Goal: Task Accomplishment & Management: Manage account settings

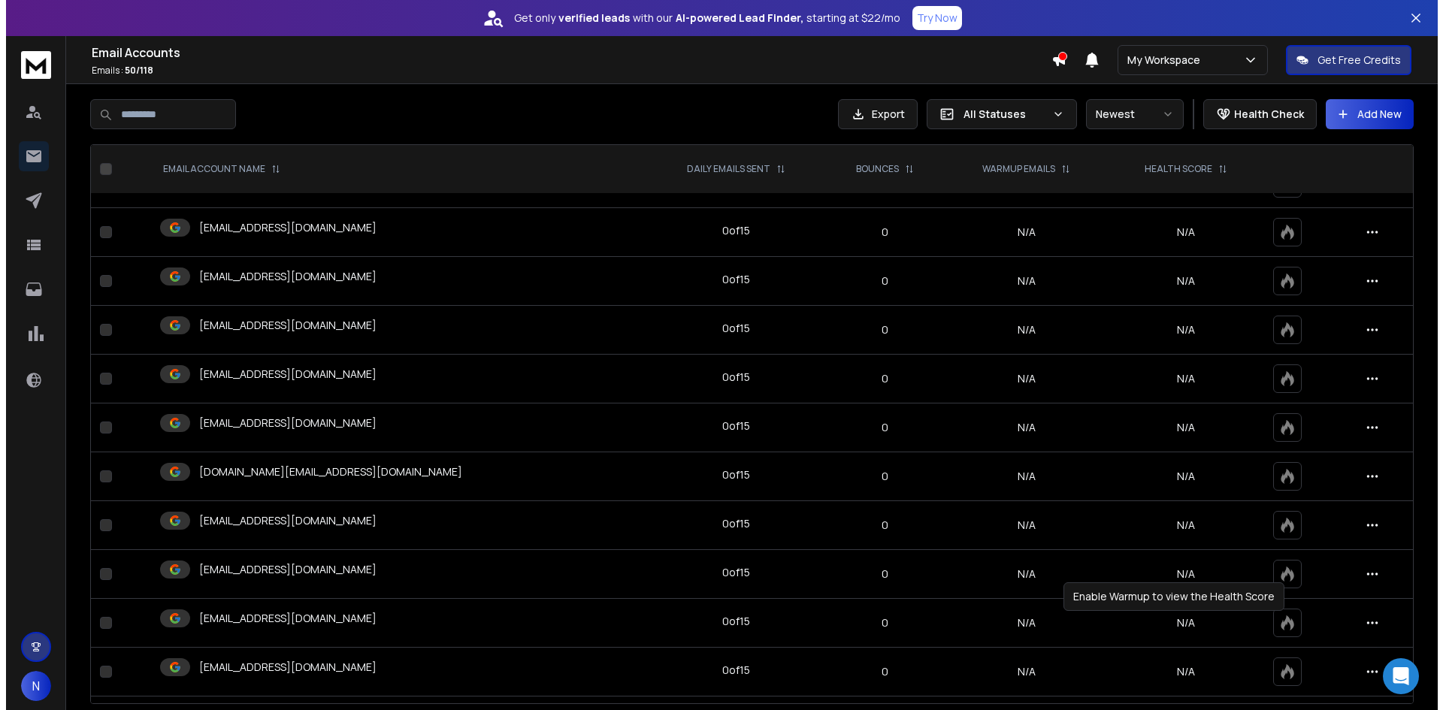
scroll to position [225, 0]
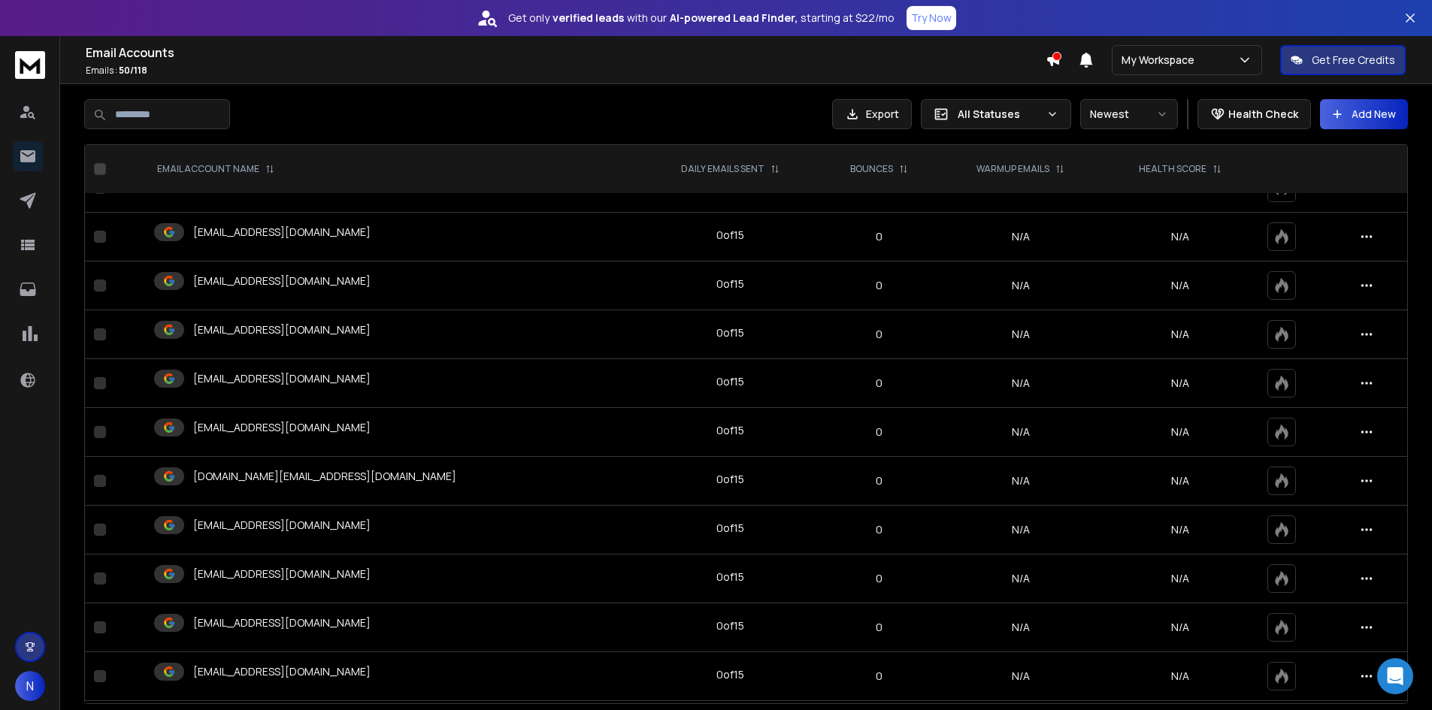
click at [1378, 116] on button "Add New" at bounding box center [1364, 114] width 88 height 30
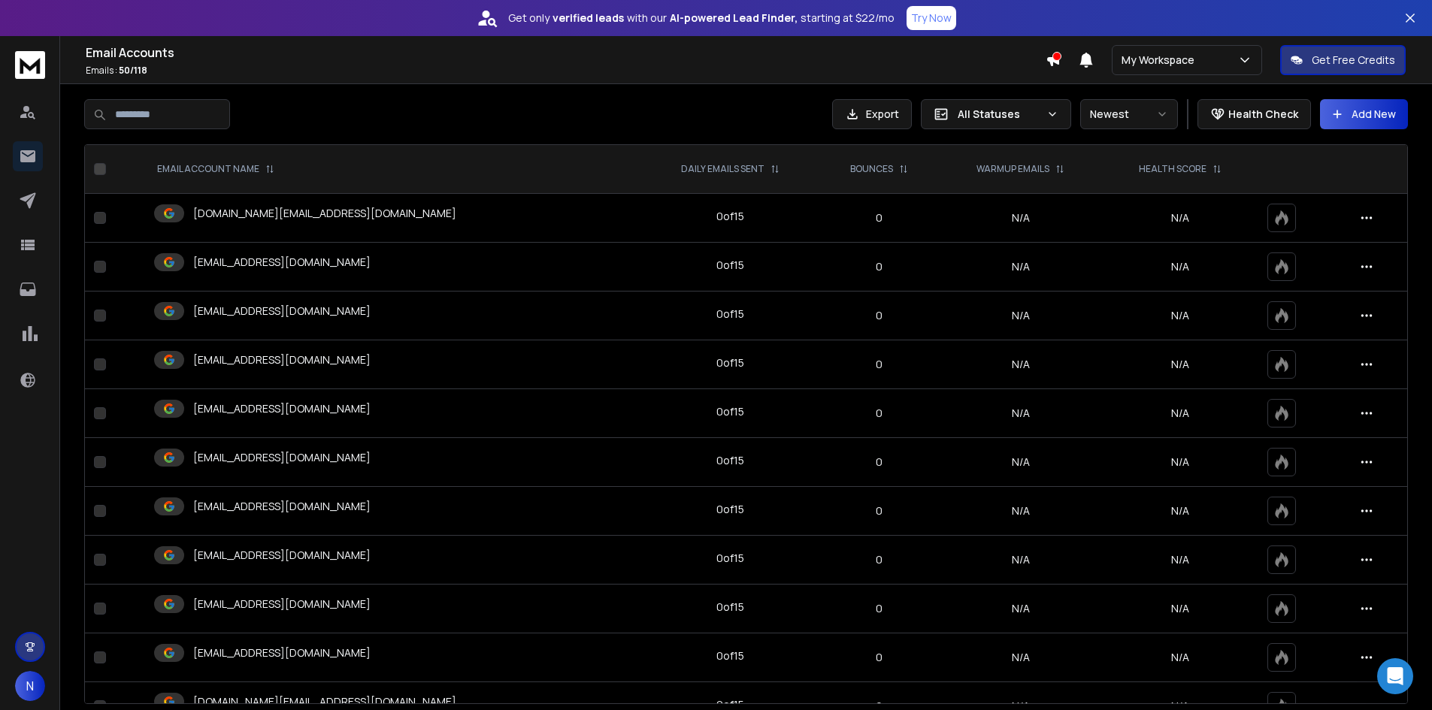
click at [262, 223] on td "enterprise.hr@ggjobscout.com" at bounding box center [392, 218] width 495 height 49
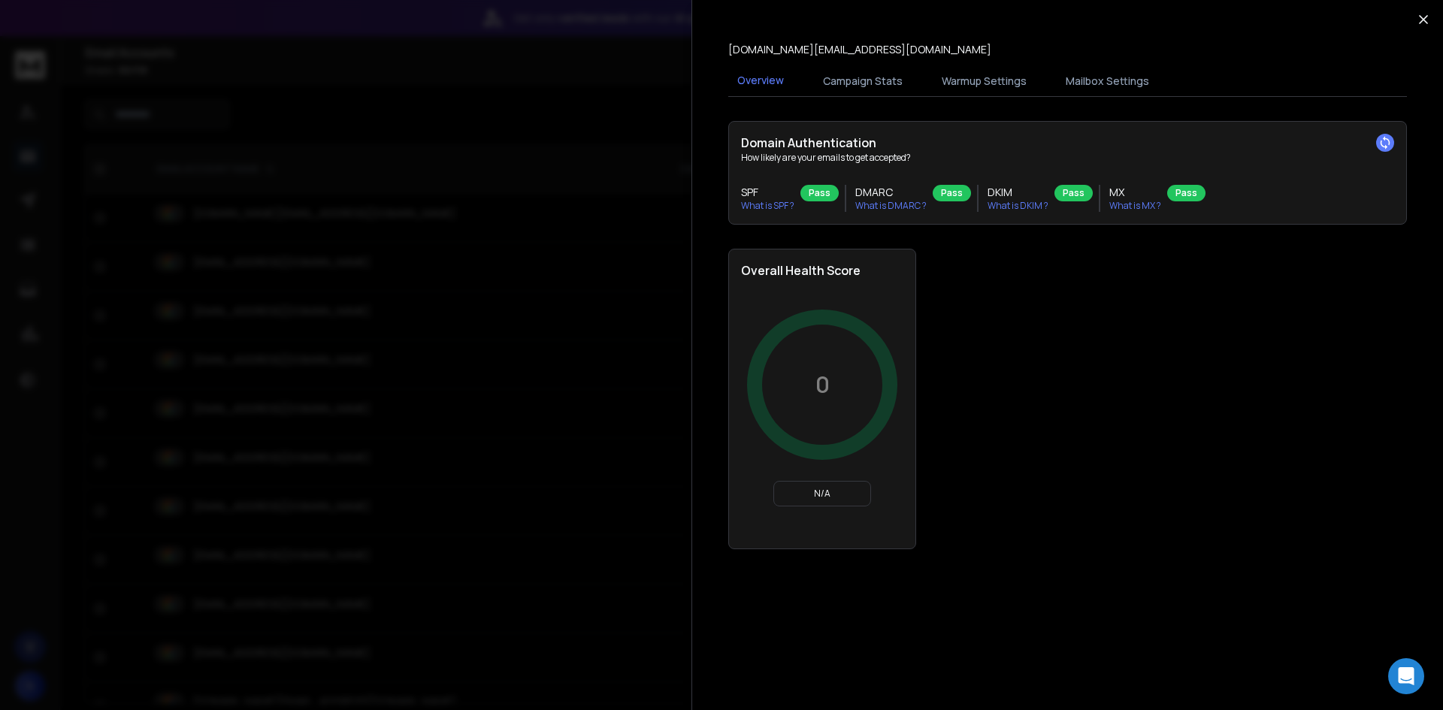
click at [1420, 19] on icon "button" at bounding box center [1424, 20] width 8 height 8
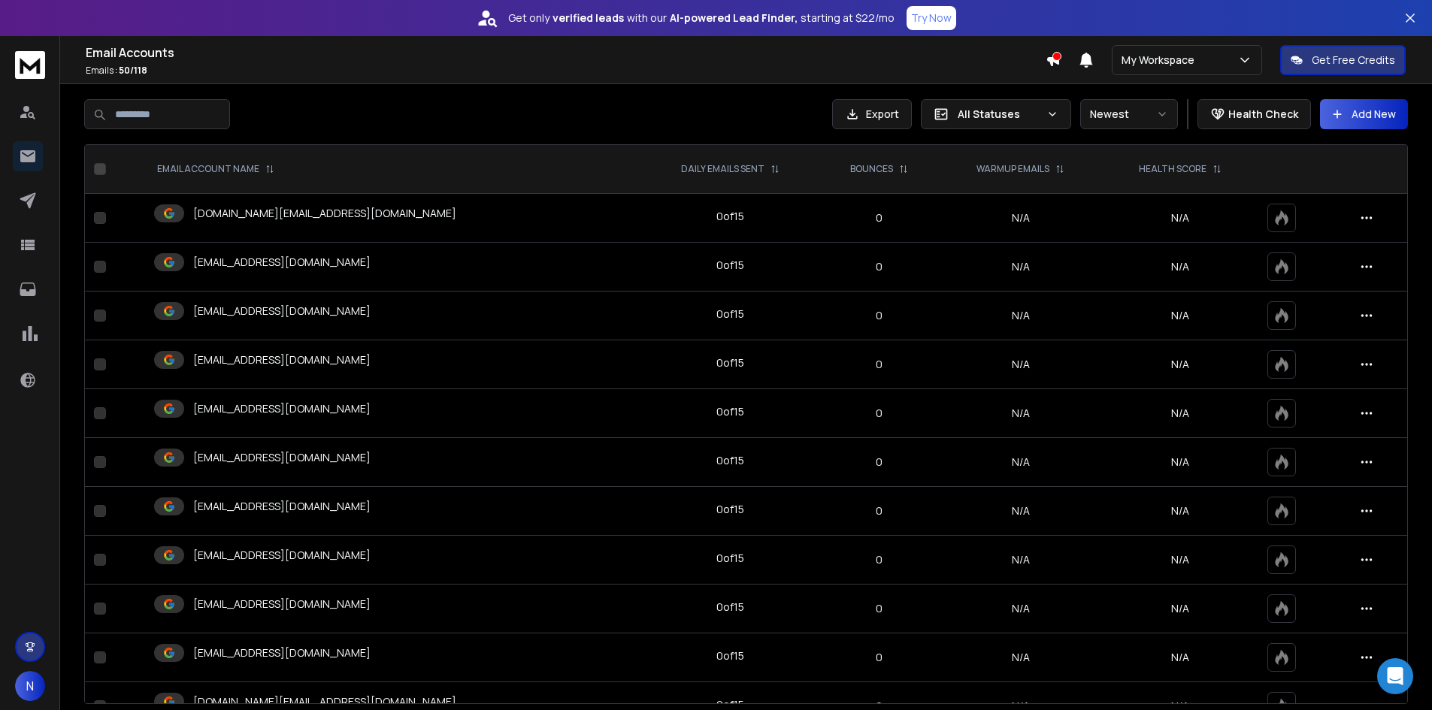
click at [1359, 123] on button "Add New" at bounding box center [1364, 114] width 88 height 30
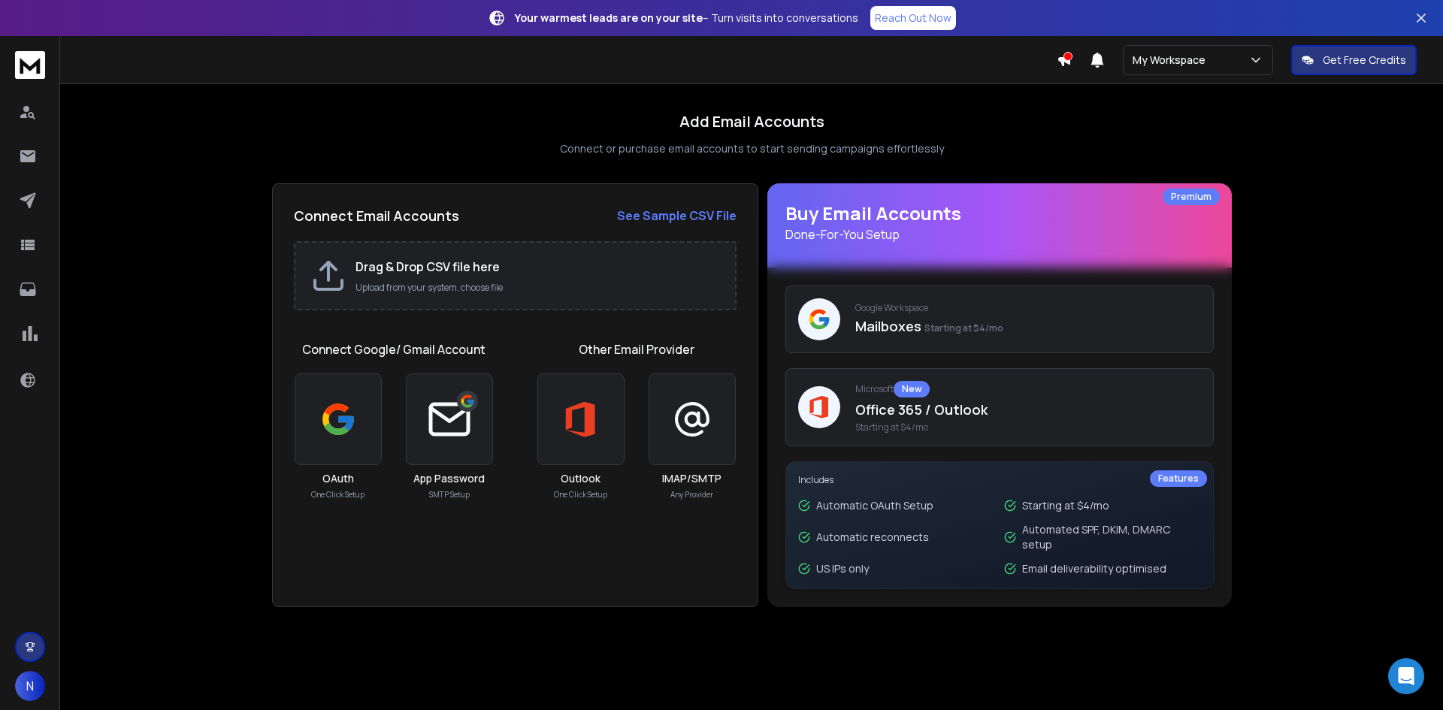
click at [455, 440] on icon at bounding box center [449, 419] width 45 height 45
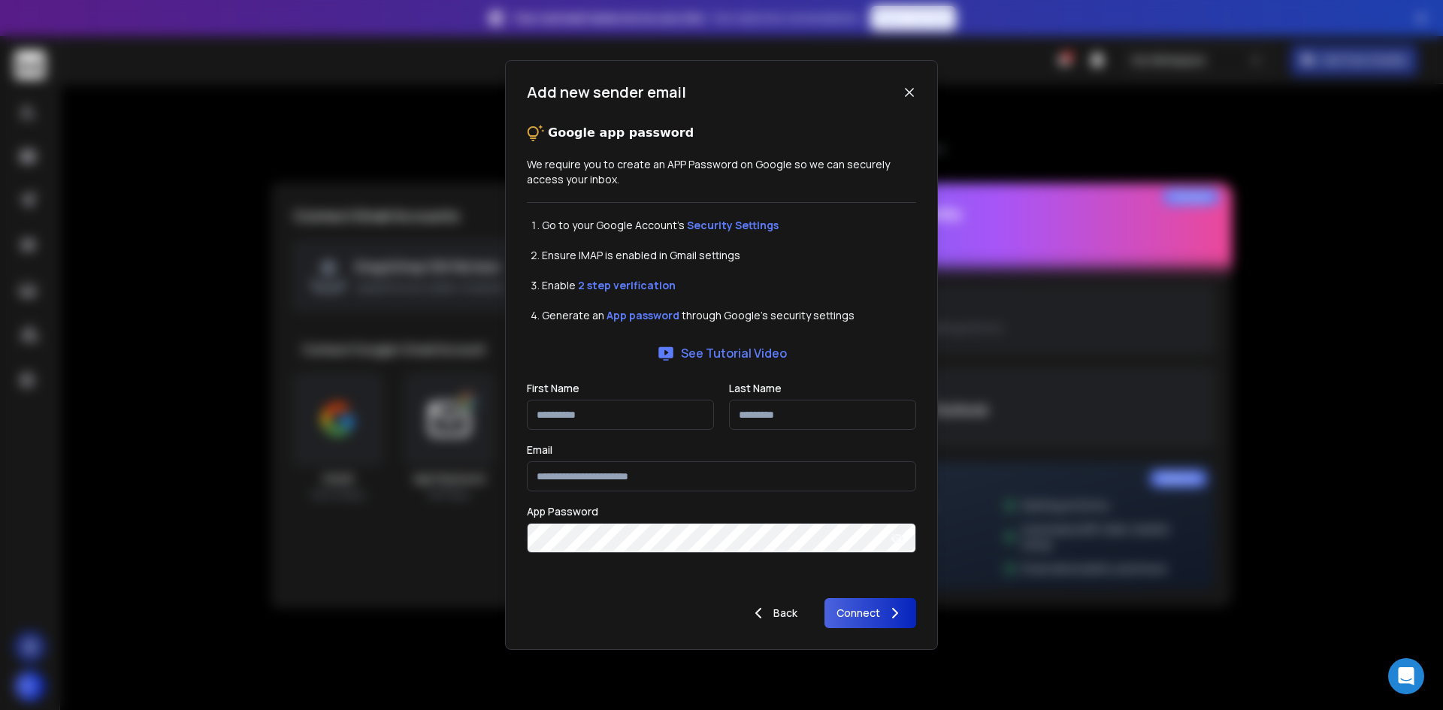
click at [600, 417] on input "text" at bounding box center [620, 415] width 187 height 30
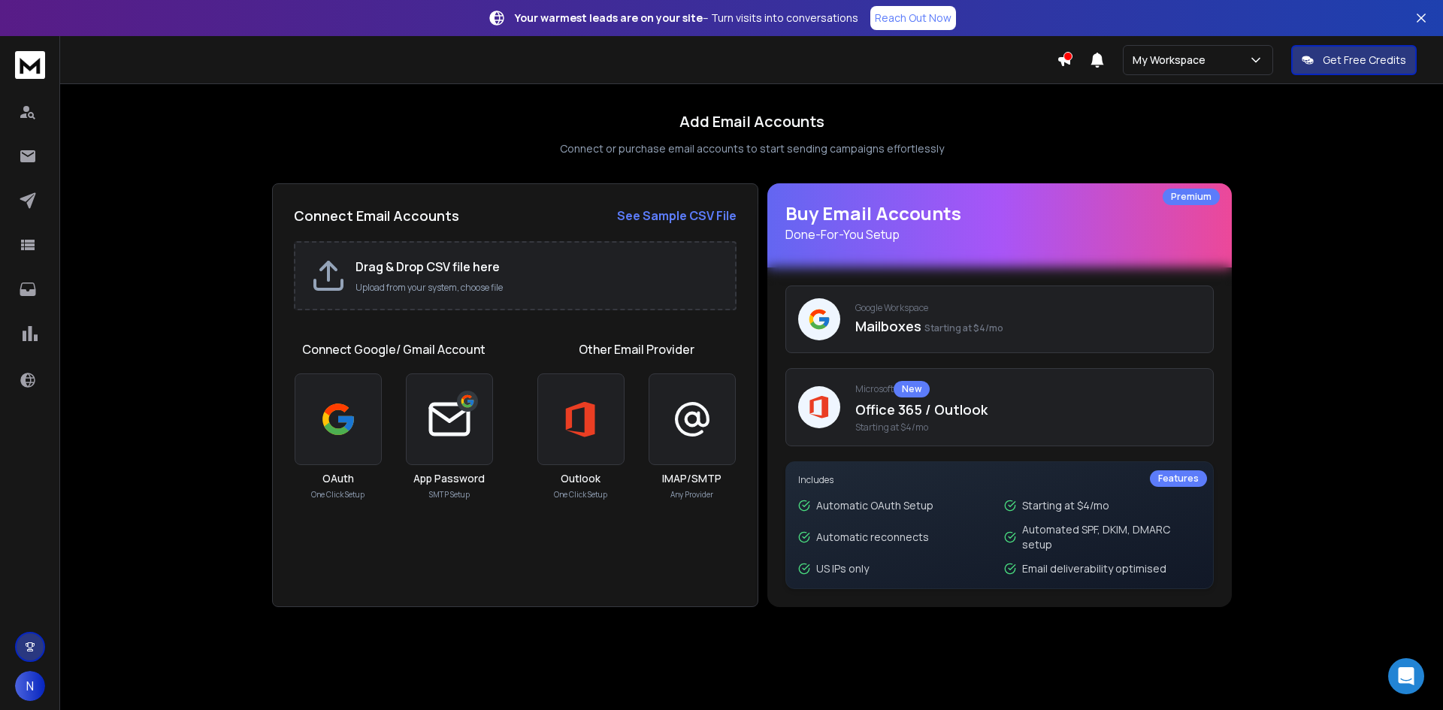
click at [343, 443] on div at bounding box center [338, 420] width 87 height 92
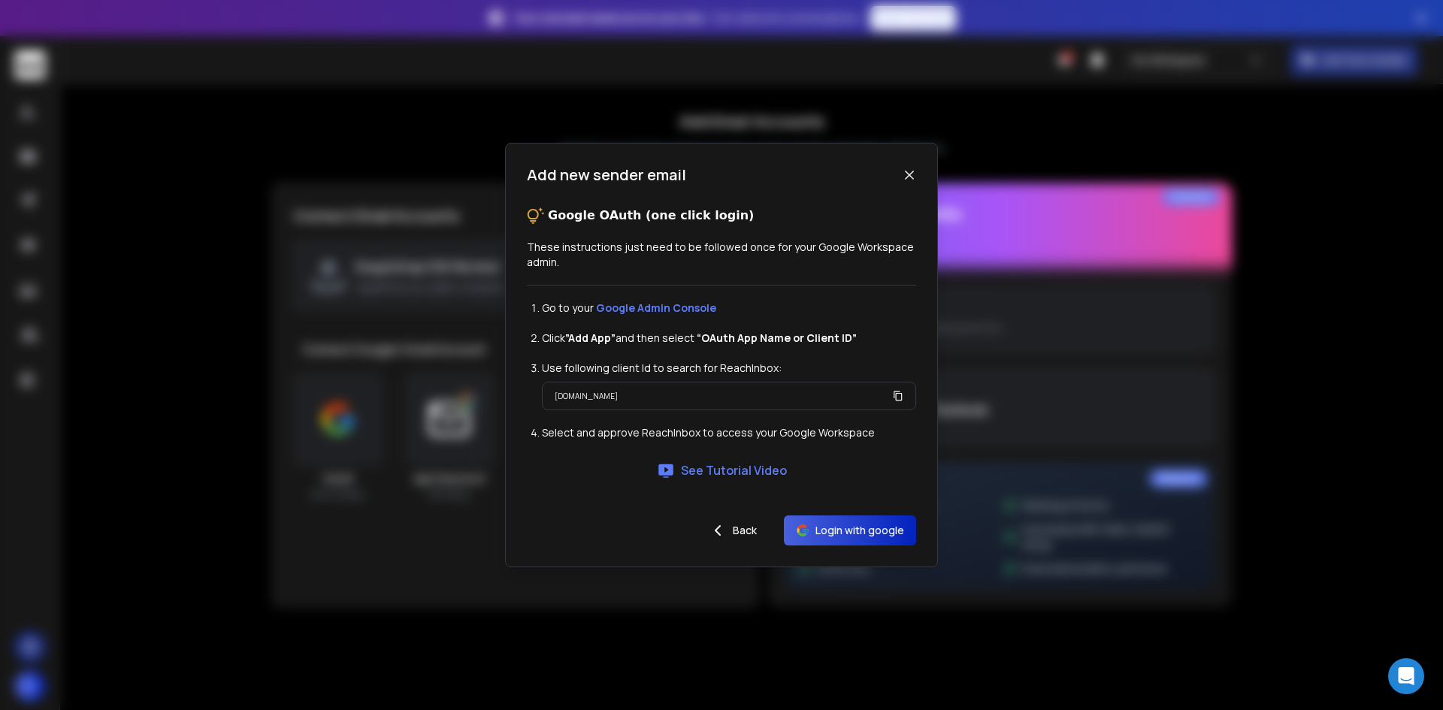
click at [852, 531] on button "Login with google" at bounding box center [850, 531] width 132 height 30
